Goal: Task Accomplishment & Management: Manage account settings

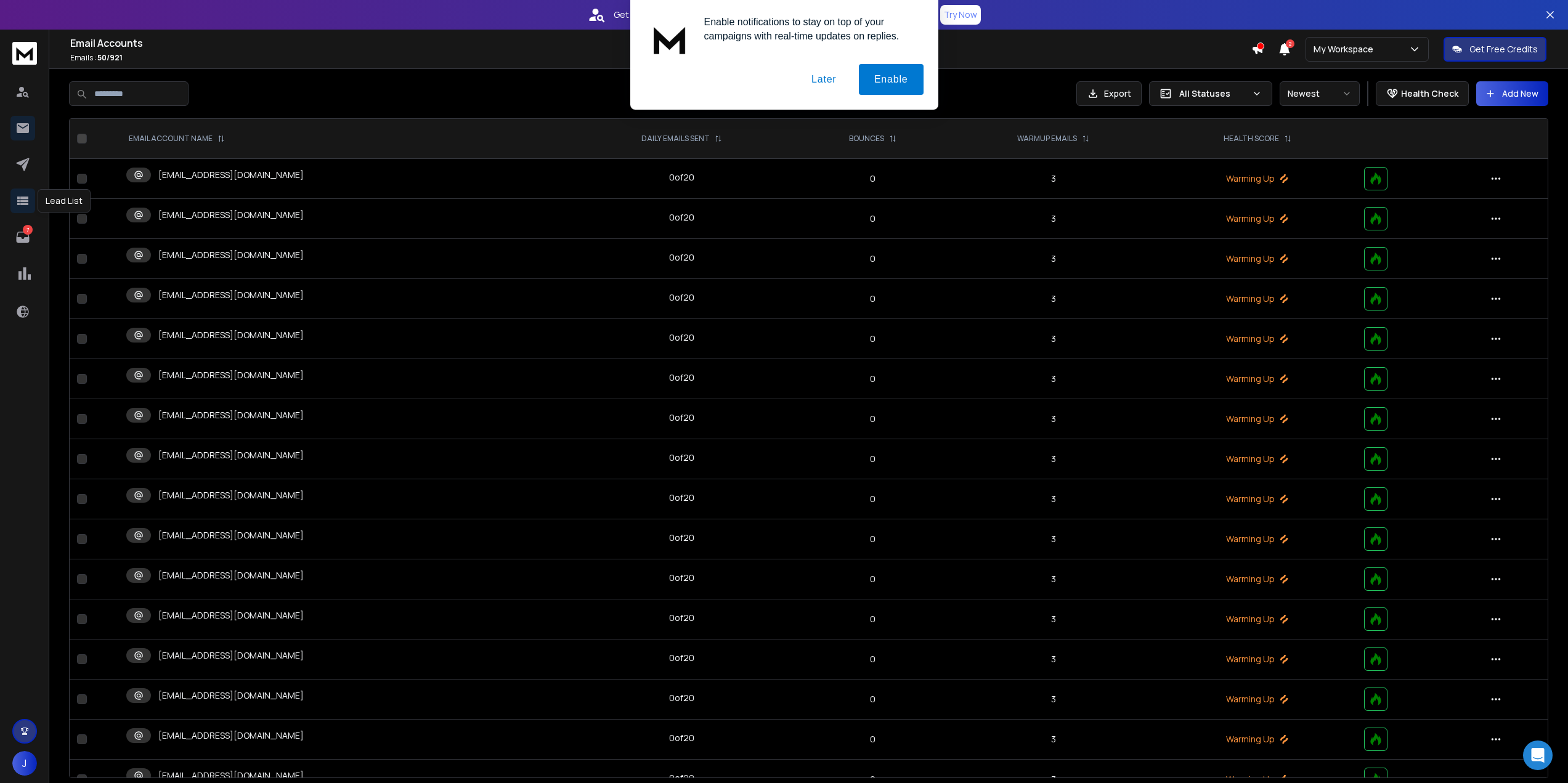
click at [29, 201] on icon at bounding box center [23, 201] width 15 height 15
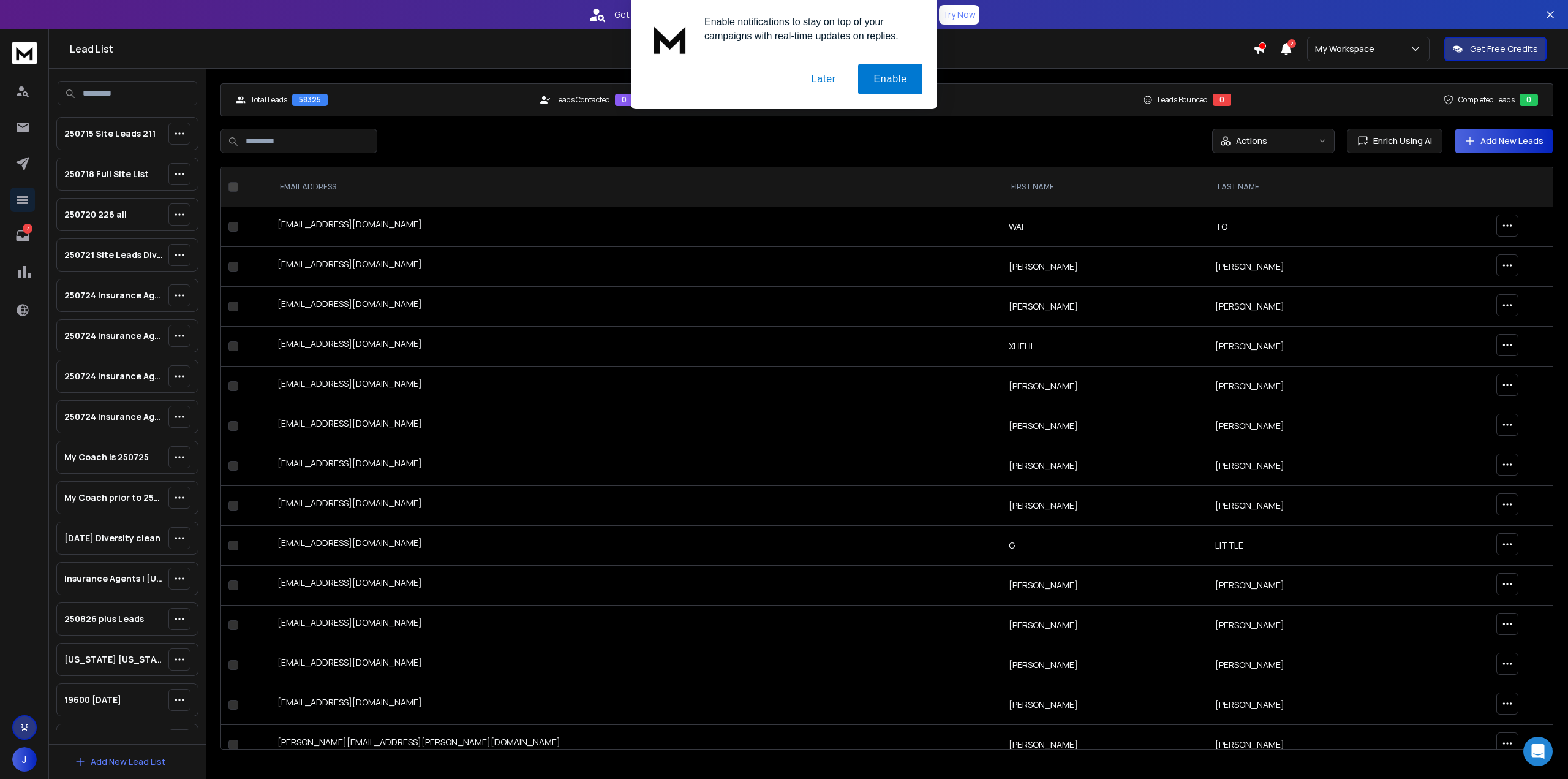
scroll to position [1692, 0]
click at [112, 672] on div "Ins Agent MI [GEOGRAPHIC_DATA] [GEOGRAPHIC_DATA] [GEOGRAPHIC_DATA] [GEOGRAPHIC_…" at bounding box center [127, 663] width 142 height 33
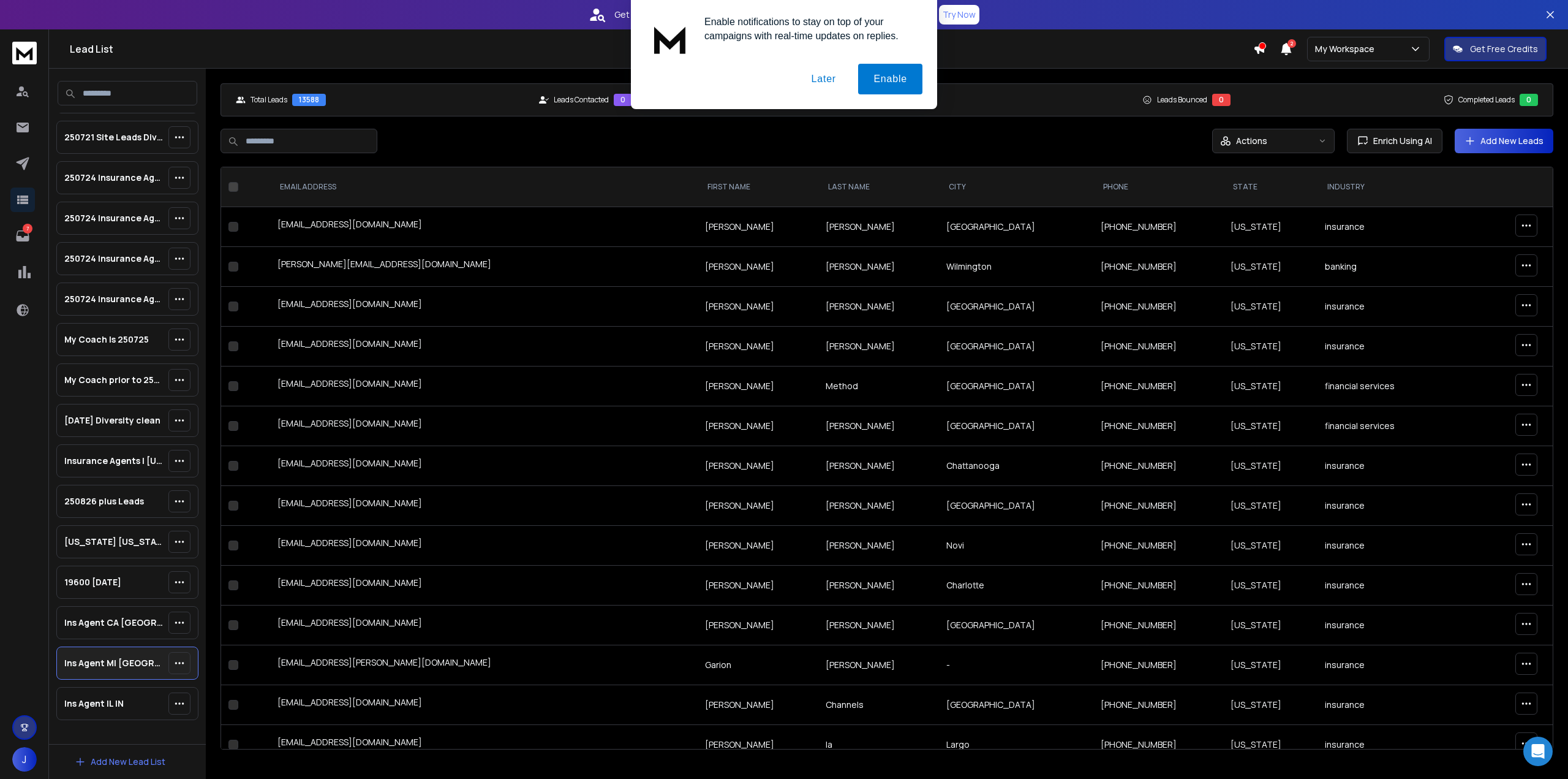
click at [827, 79] on button "Later" at bounding box center [823, 79] width 55 height 31
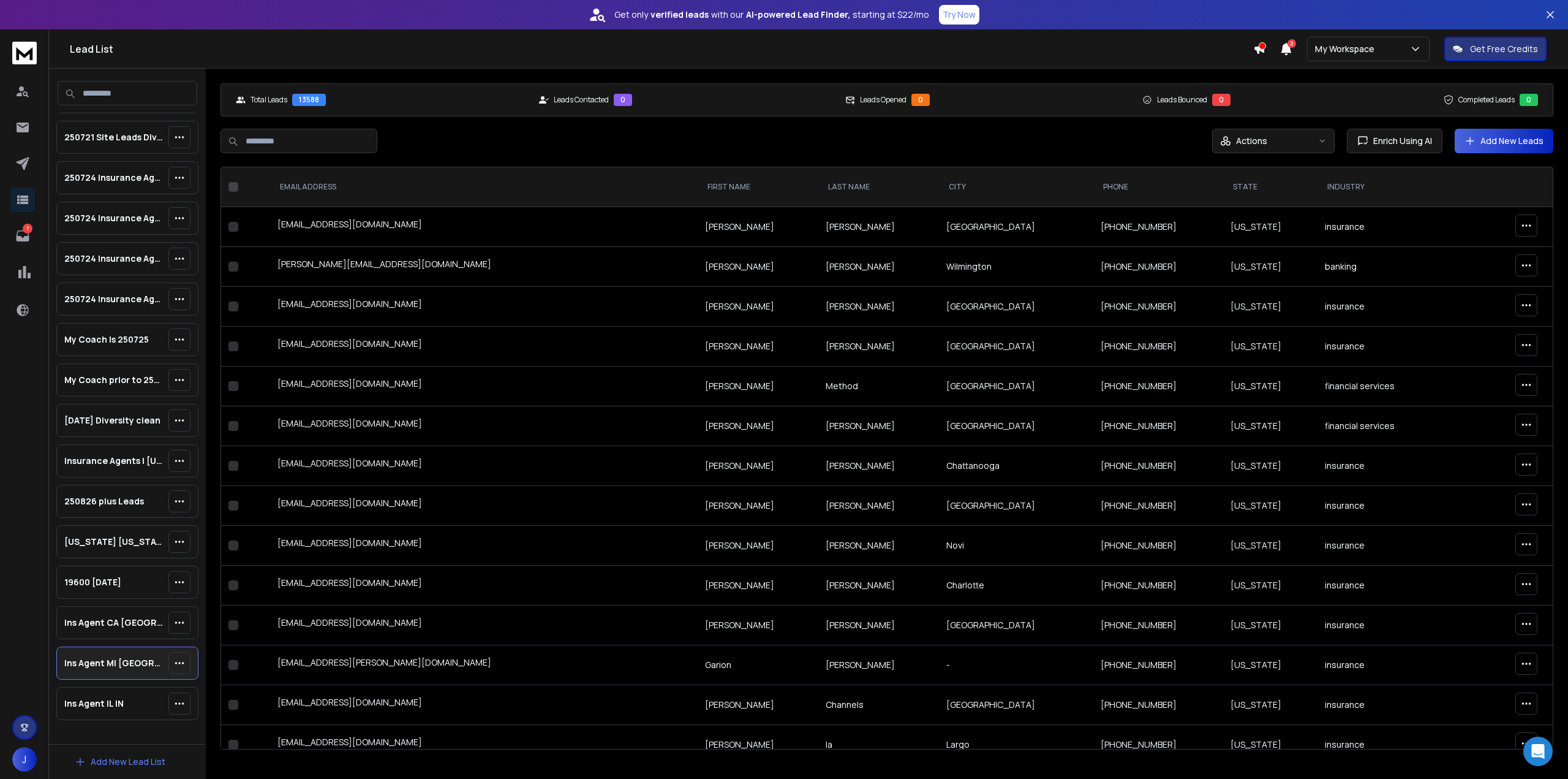
click at [1506, 139] on link "Add New Leads" at bounding box center [1503, 141] width 79 height 12
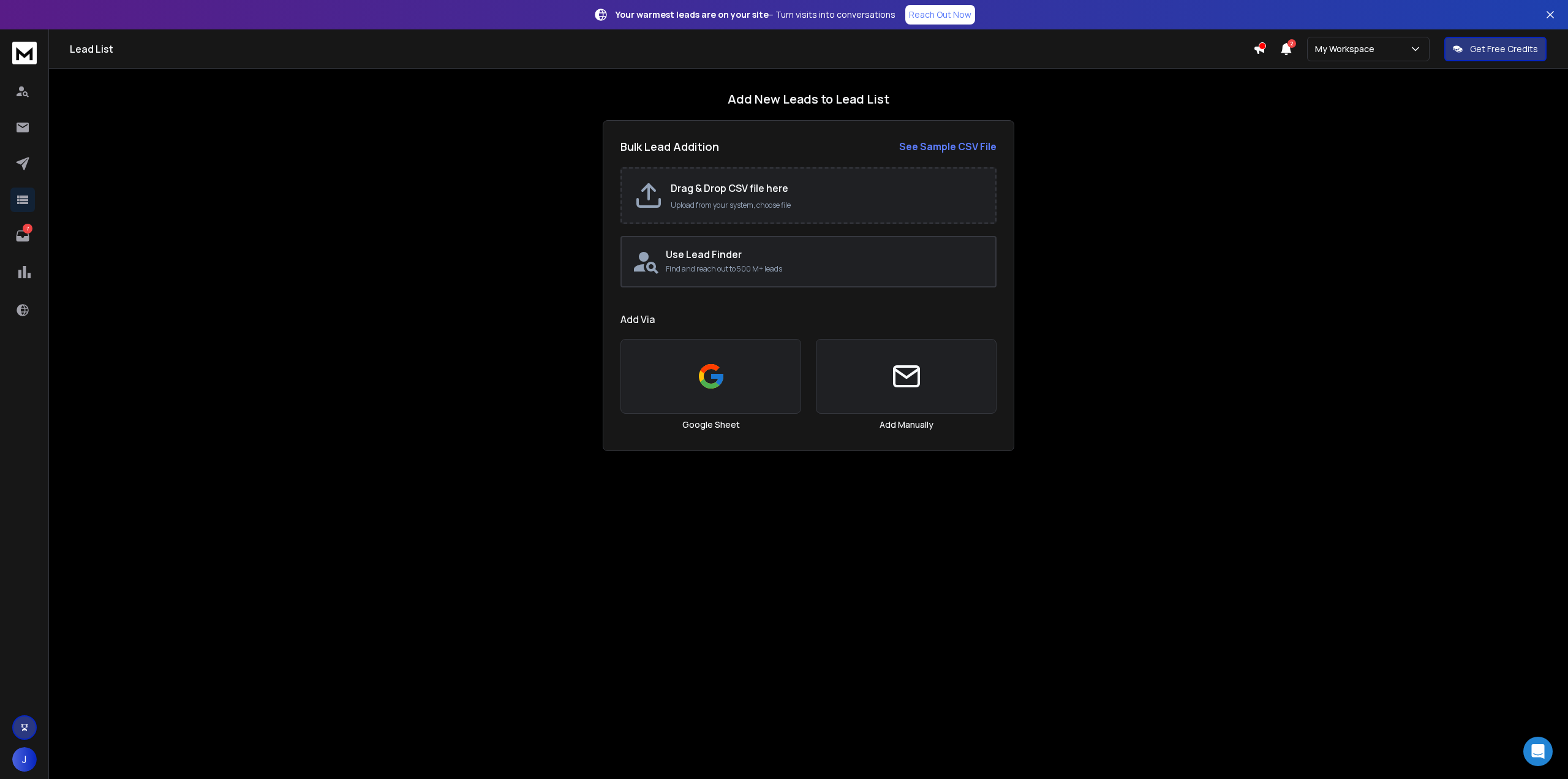
click at [434, 269] on div "Add New Leads to Lead List Bulk Lead Addition See Sample CSV File Drag & Drop C…" at bounding box center [808, 271] width 1519 height 360
click at [1554, 9] on icon at bounding box center [1550, 14] width 11 height 11
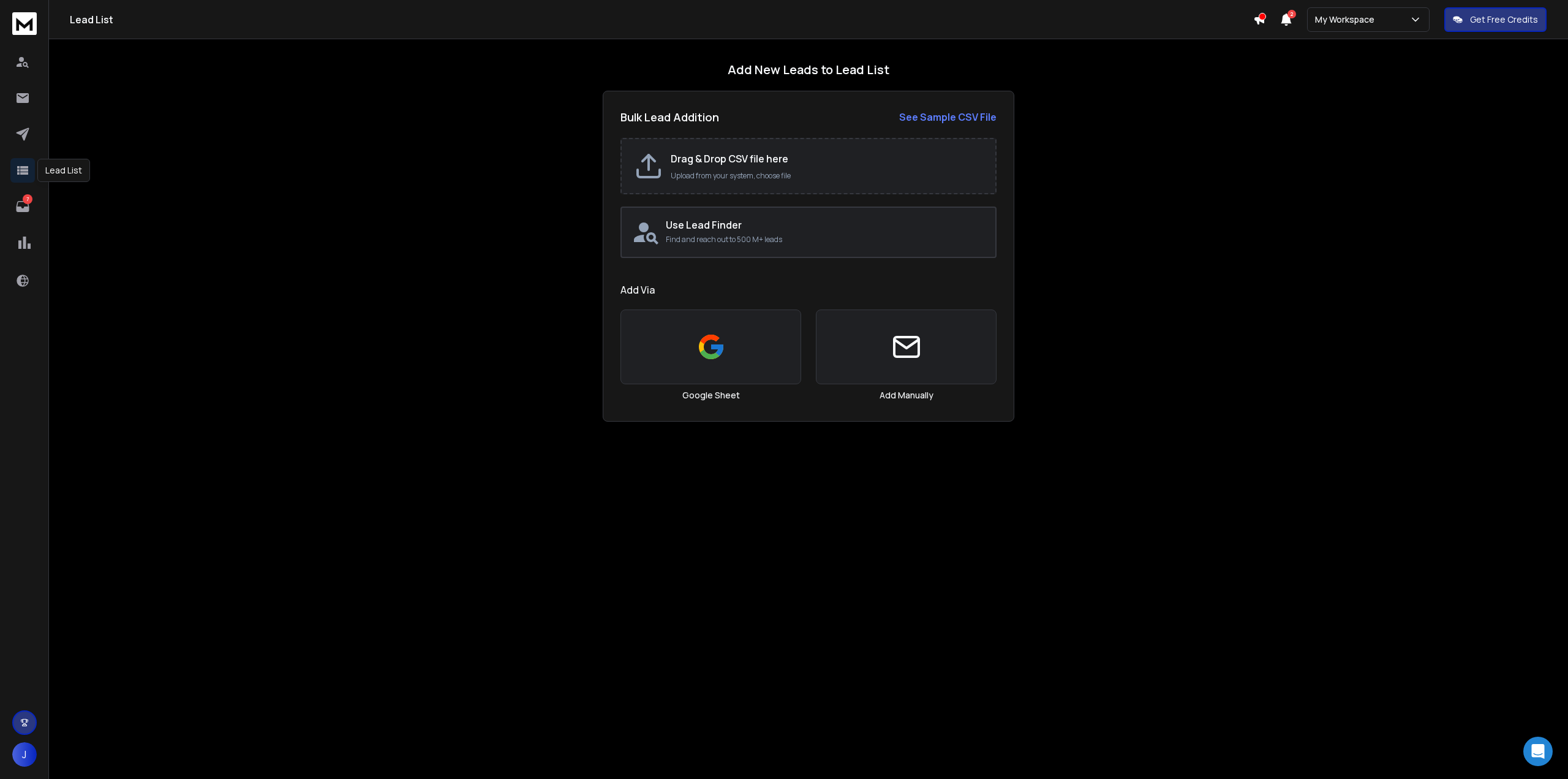
click at [25, 173] on icon at bounding box center [23, 170] width 11 height 8
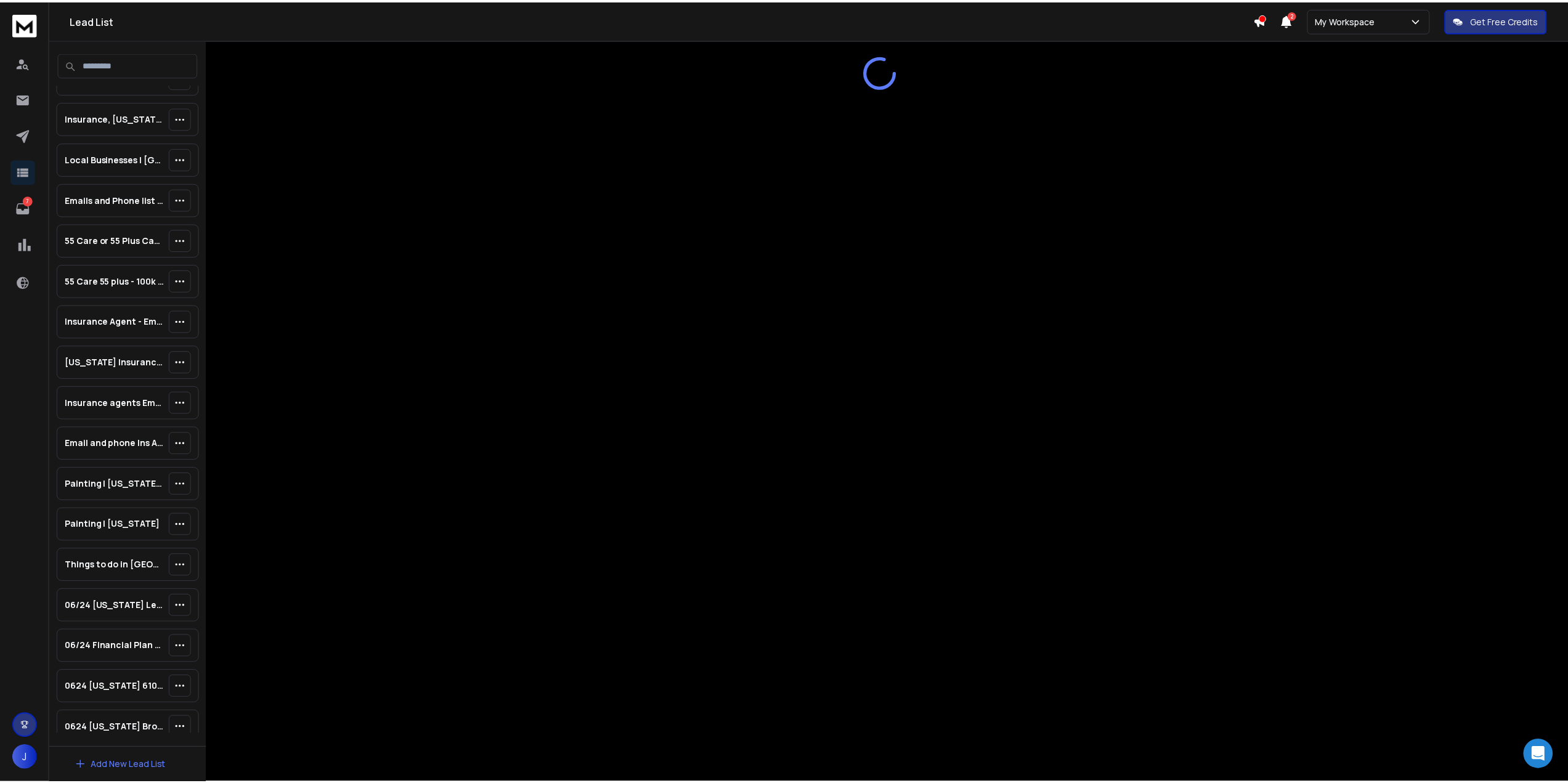
scroll to position [1672, 0]
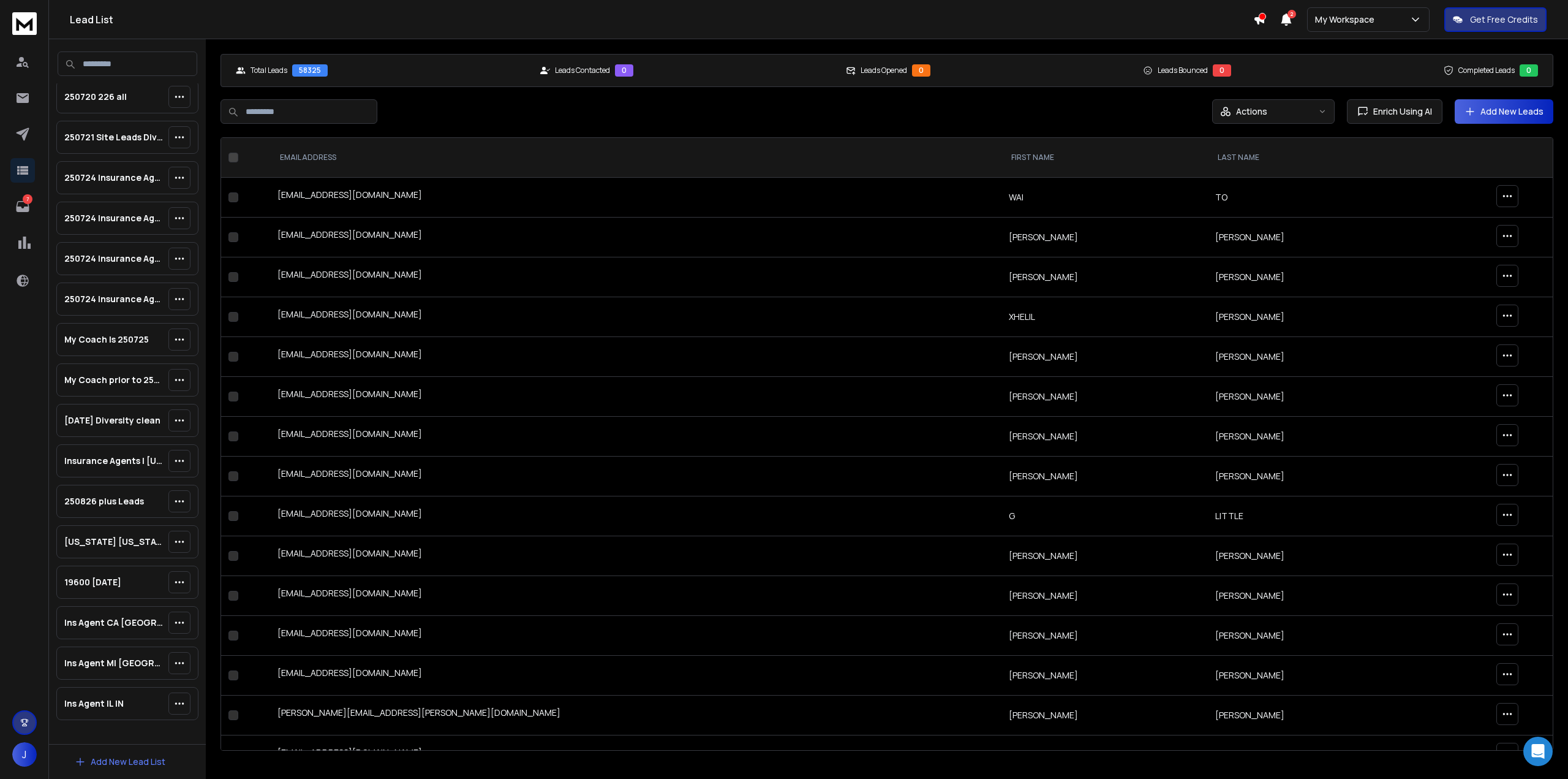
click at [119, 666] on p "Ins Agent MI [GEOGRAPHIC_DATA] [GEOGRAPHIC_DATA] [GEOGRAPHIC_DATA] [GEOGRAPHIC_…" at bounding box center [114, 663] width 99 height 12
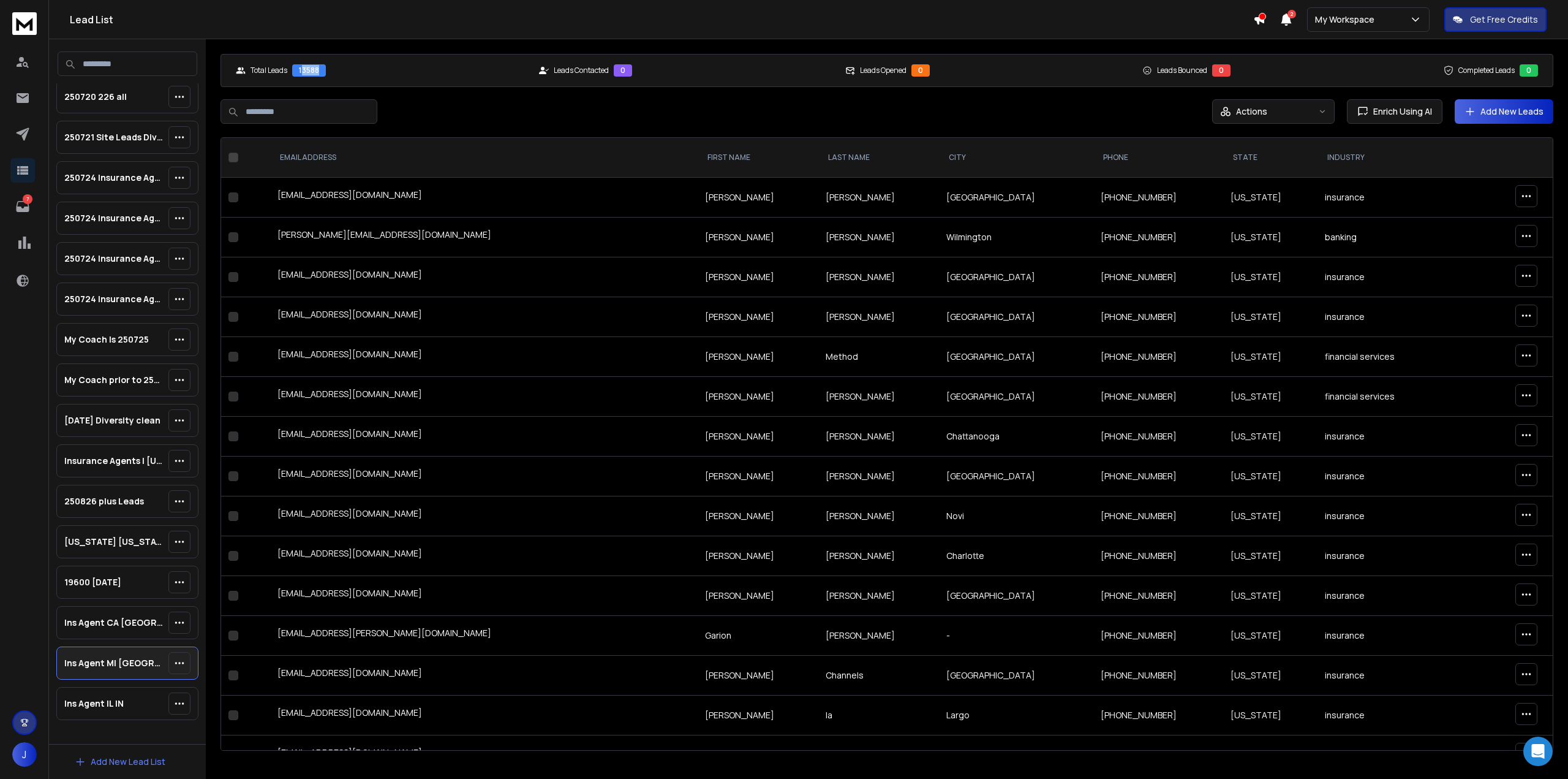
drag, startPoint x: 321, startPoint y: 69, endPoint x: 303, endPoint y: 72, distance: 18.2
click at [303, 72] on div "13588" at bounding box center [308, 71] width 34 height 12
click at [25, 135] on icon at bounding box center [22, 134] width 13 height 13
